Goal: Communication & Community: Answer question/provide support

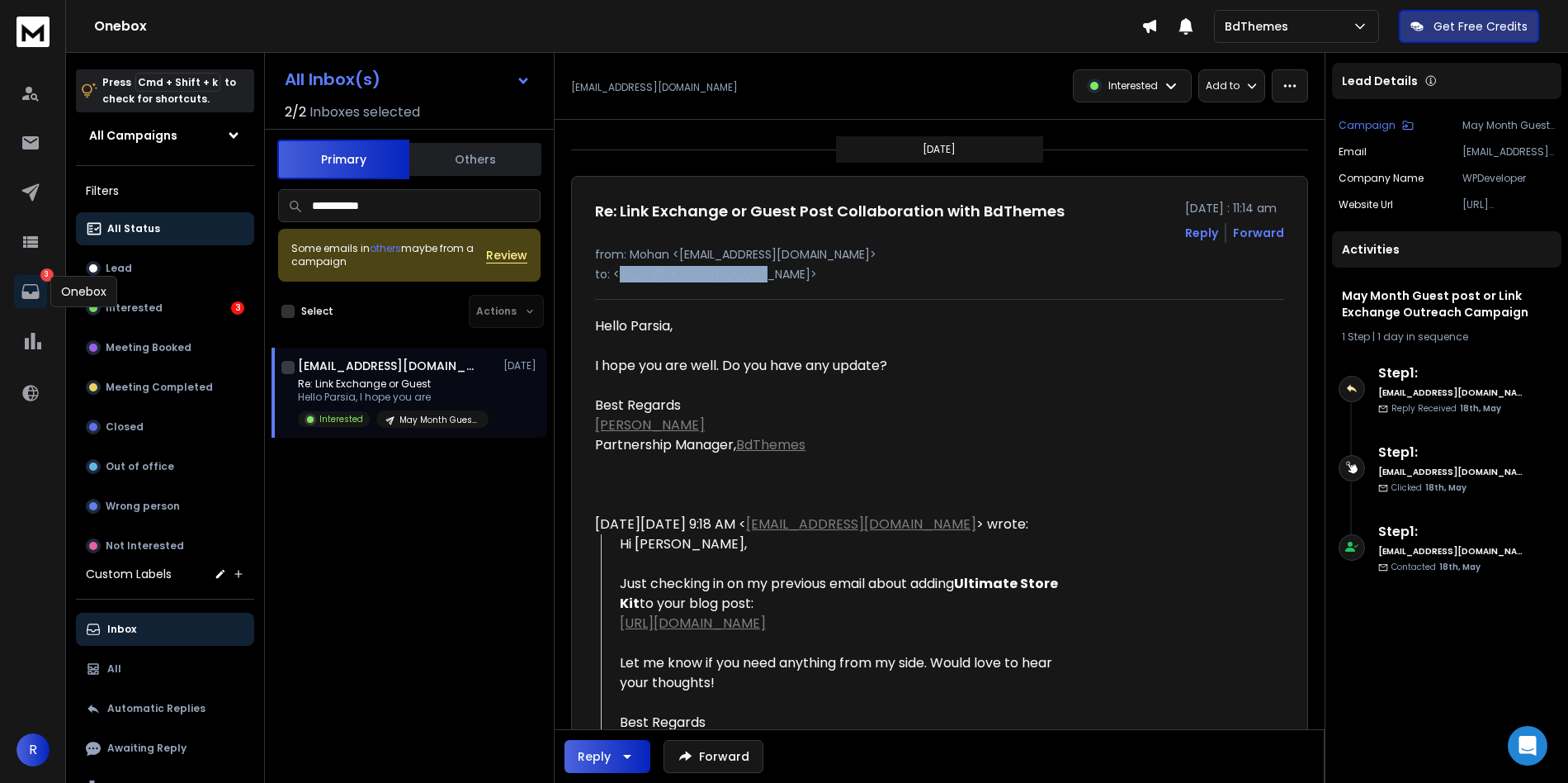
click at [24, 298] on icon at bounding box center [30, 291] width 17 height 14
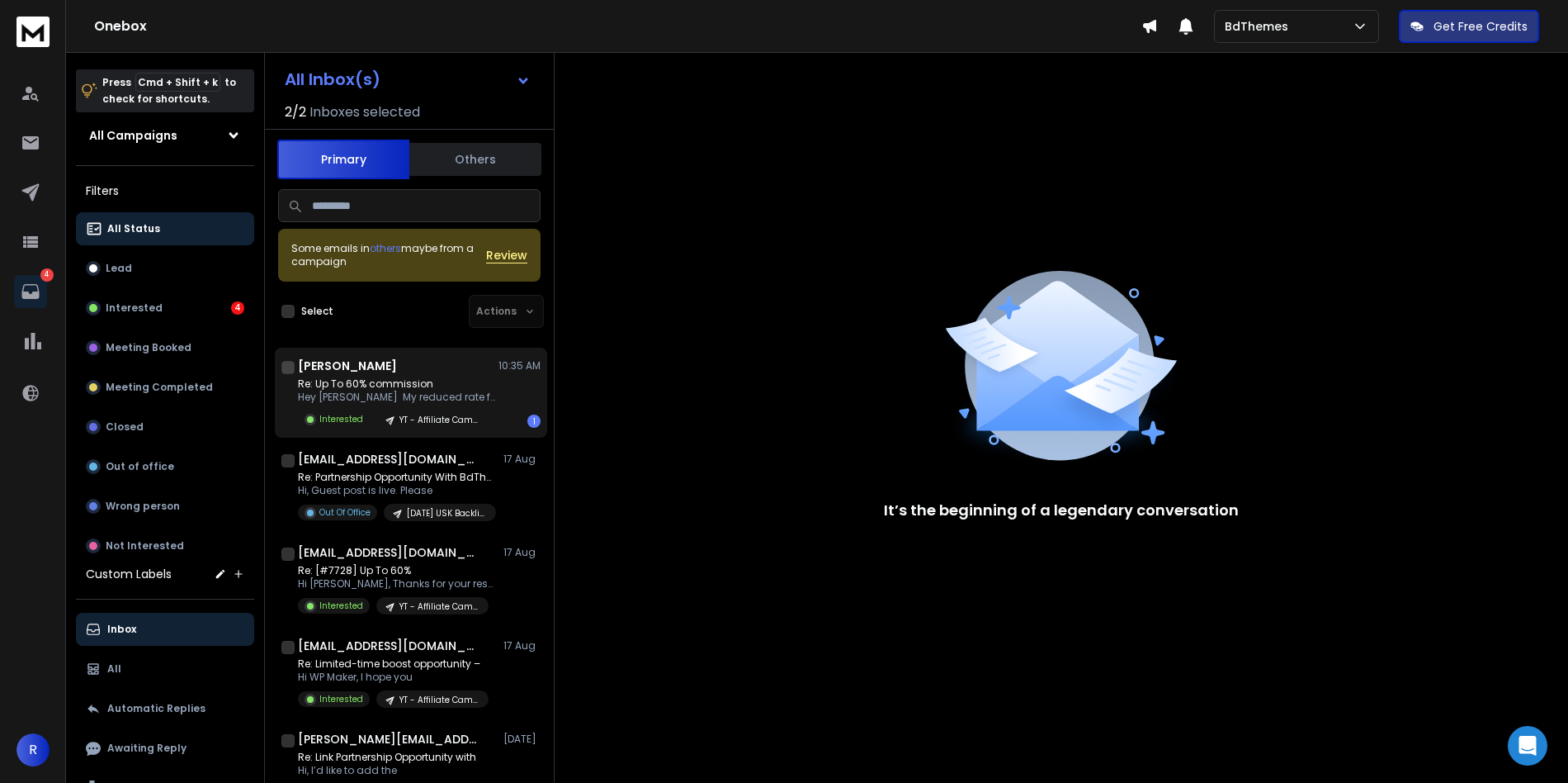
click at [373, 378] on p "Re: Up To 60% commission" at bounding box center [397, 384] width 198 height 13
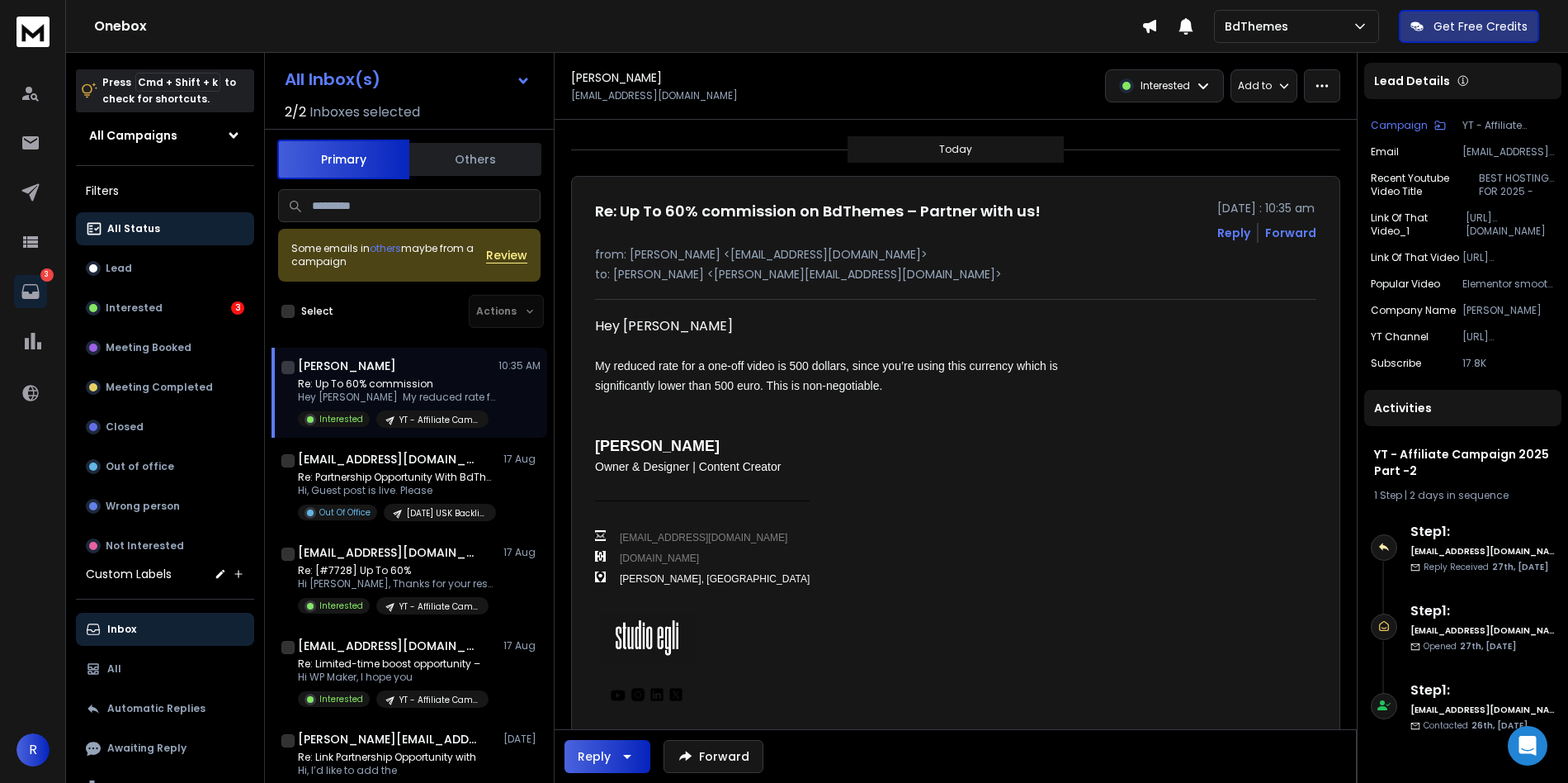
drag, startPoint x: 596, startPoint y: 364, endPoint x: 929, endPoint y: 382, distance: 333.5
click at [916, 393] on div at bounding box center [916, 393] width 0 height 0
click at [904, 371] on span "My reduced rate for a one-off video is 500 dollars, since you’re using this cur…" at bounding box center [828, 376] width 466 height 33
drag, startPoint x: 588, startPoint y: 366, endPoint x: 925, endPoint y: 390, distance: 337.9
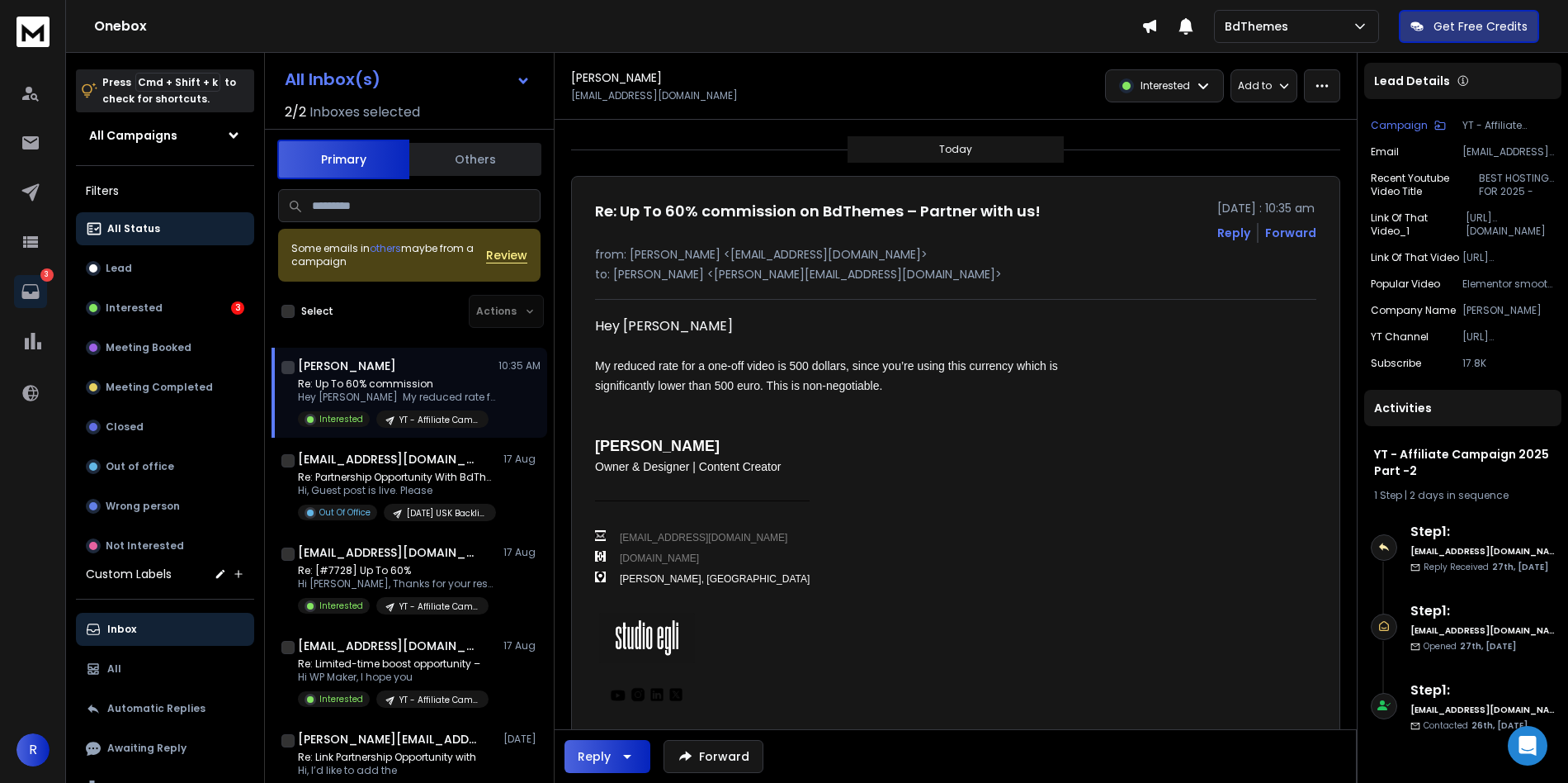
click at [914, 393] on div at bounding box center [914, 393] width 0 height 0
click at [501, 256] on span "Review" at bounding box center [506, 254] width 41 height 16
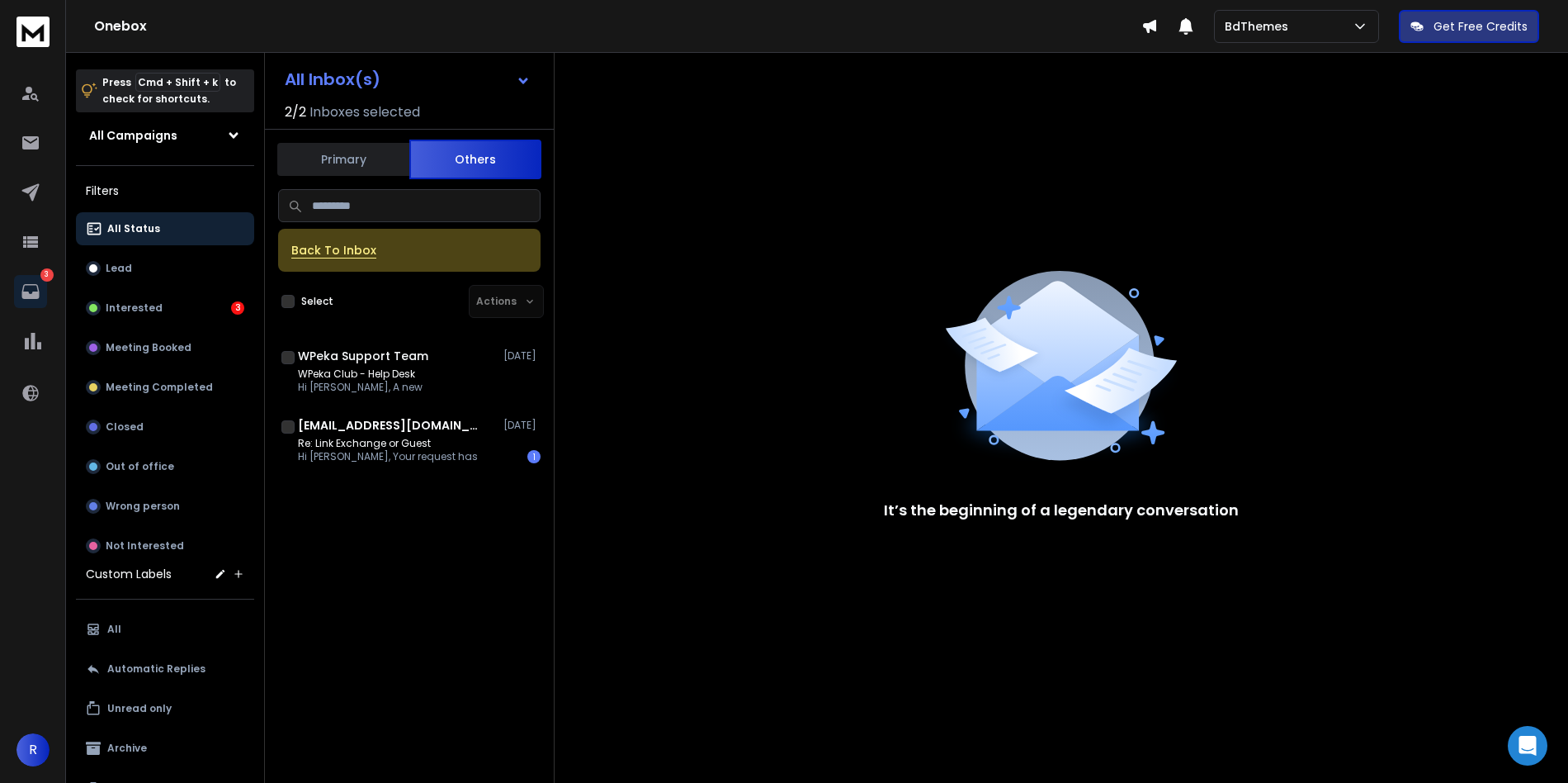
click at [326, 252] on span "Back To Inbox" at bounding box center [334, 249] width 85 height 16
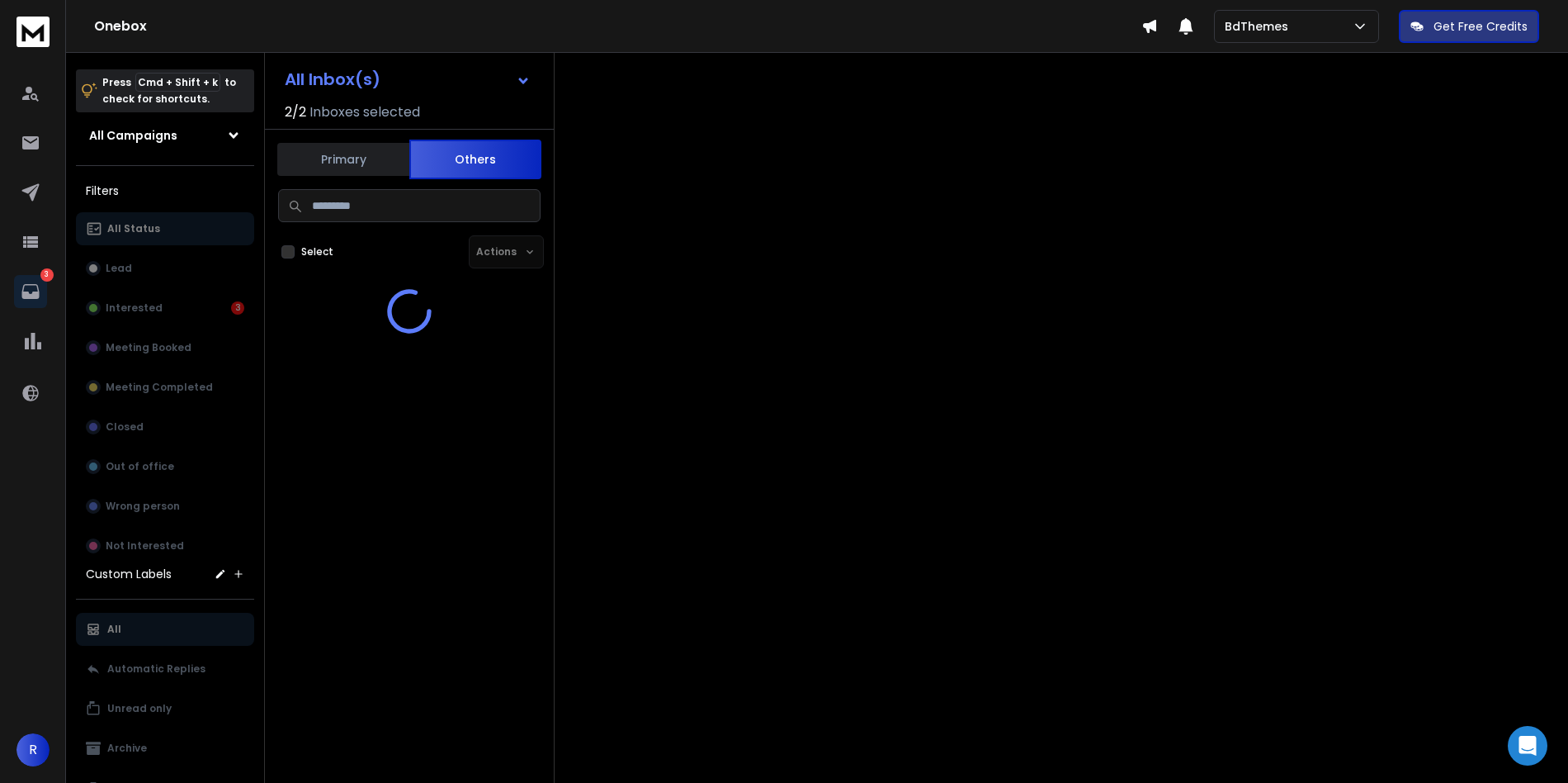
click at [459, 156] on button "Others" at bounding box center [475, 159] width 132 height 39
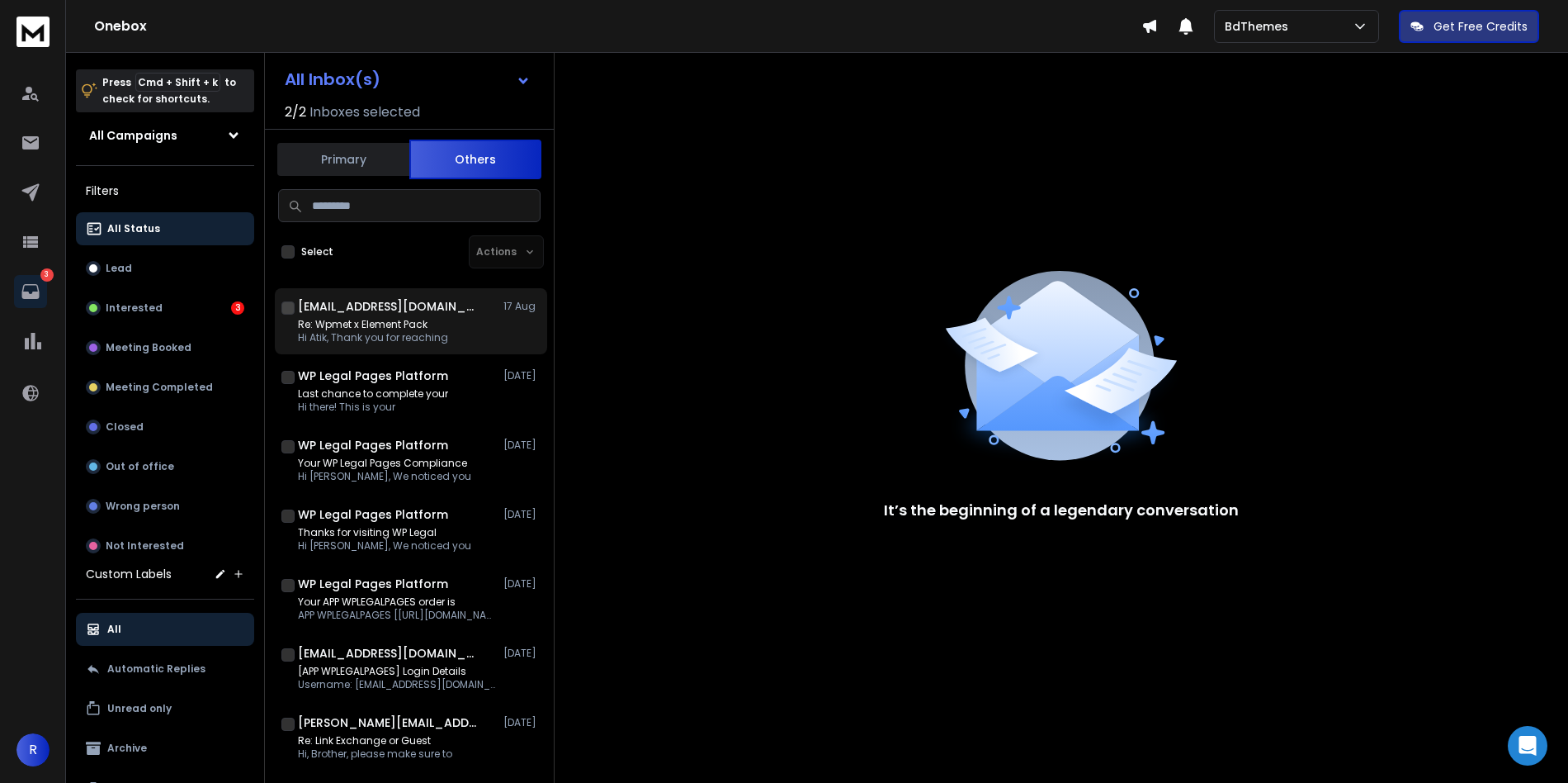
click at [436, 319] on p "Re: Wpmet x Element Pack" at bounding box center [373, 325] width 150 height 13
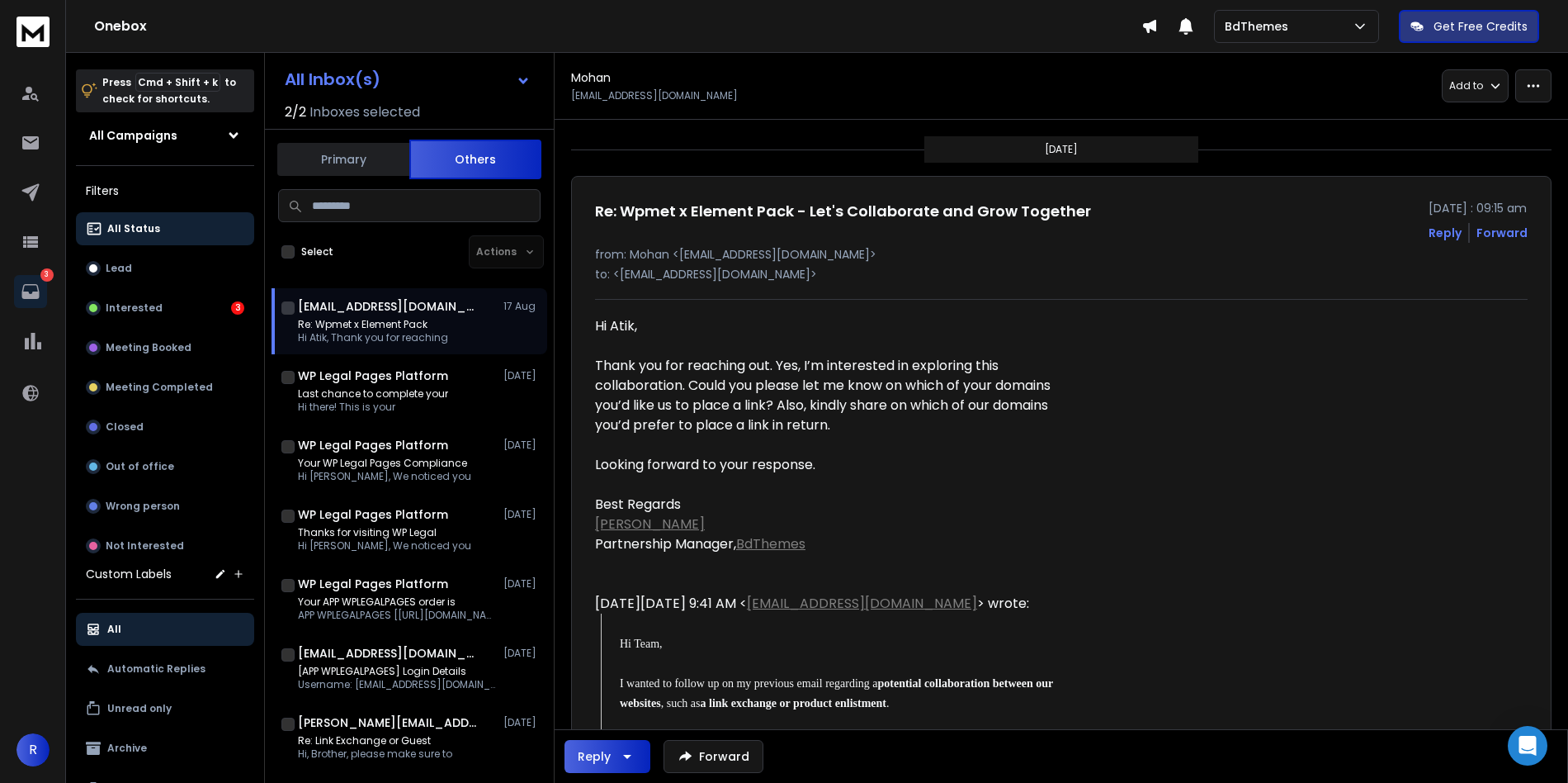
click at [1010, 433] on div "Thank you for reaching out. Yes, I’m interested in exploring this collaboration…" at bounding box center [835, 395] width 482 height 79
click at [927, 35] on h1 "Onebox" at bounding box center [618, 26] width 1047 height 20
click at [821, 81] on div "Mohan M hridoy@bdthemes.io" at bounding box center [813, 86] width 485 height 33
click at [664, 14] on div "Onebox BdThemes Get Free Credits" at bounding box center [784, 26] width 1568 height 53
click at [660, 45] on div "Onebox BdThemes Get Free Credits" at bounding box center [784, 26] width 1568 height 53
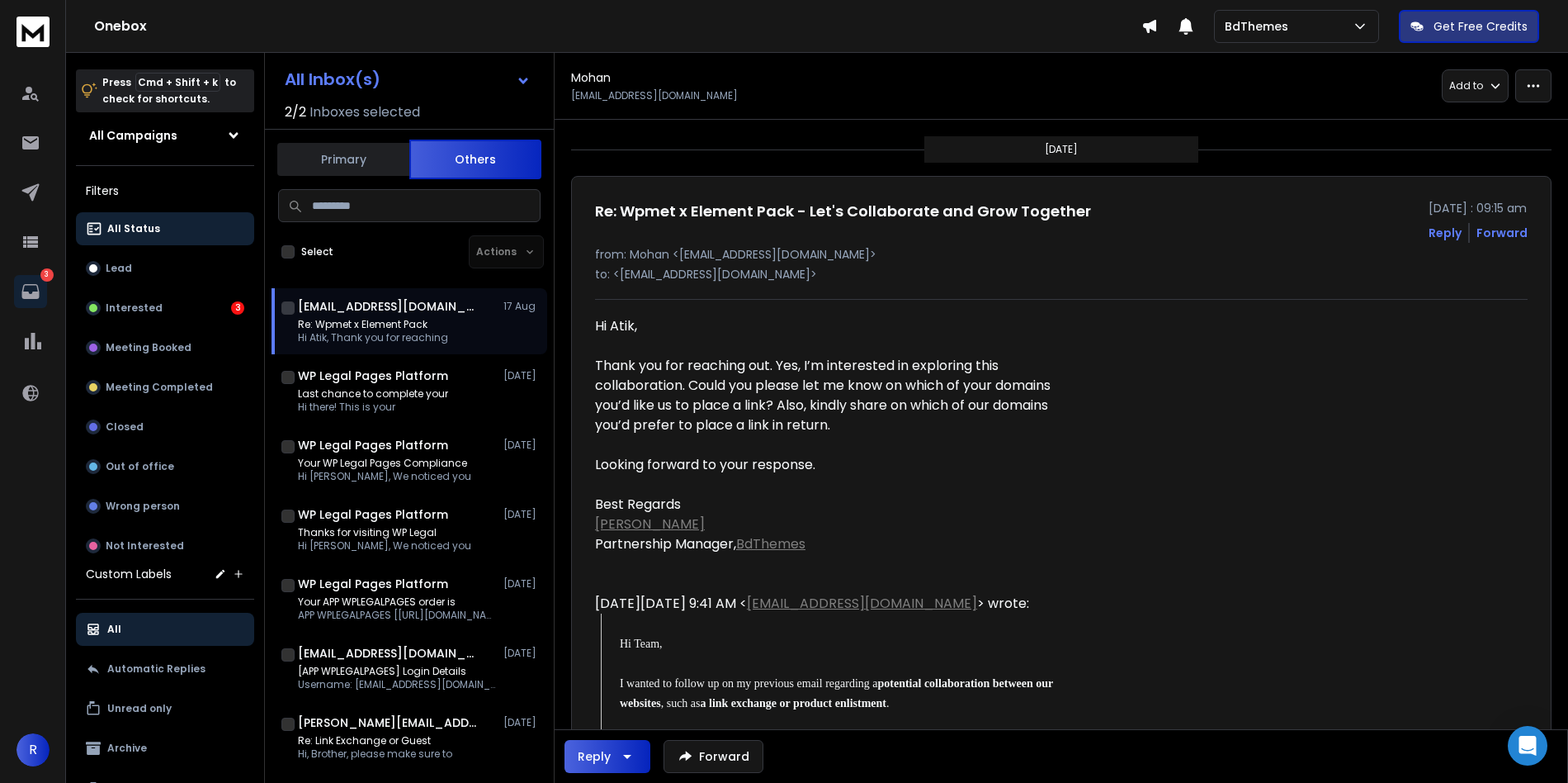
click at [697, 32] on h1 "Onebox" at bounding box center [618, 26] width 1047 height 20
click at [700, 25] on h1 "Onebox" at bounding box center [618, 26] width 1047 height 20
click at [228, 26] on h1 "Onebox" at bounding box center [618, 26] width 1047 height 20
